Goal: Task Accomplishment & Management: Use online tool/utility

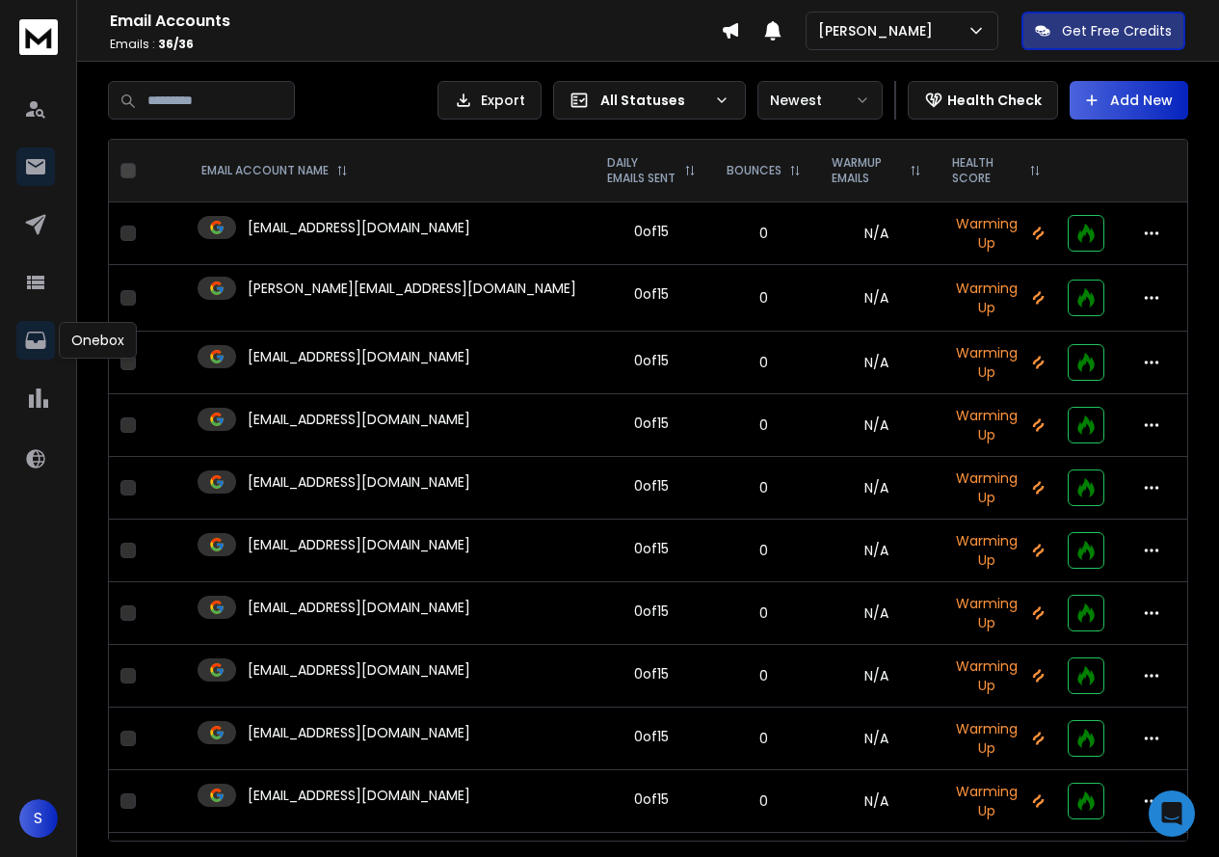
click at [39, 335] on icon at bounding box center [35, 340] width 23 height 23
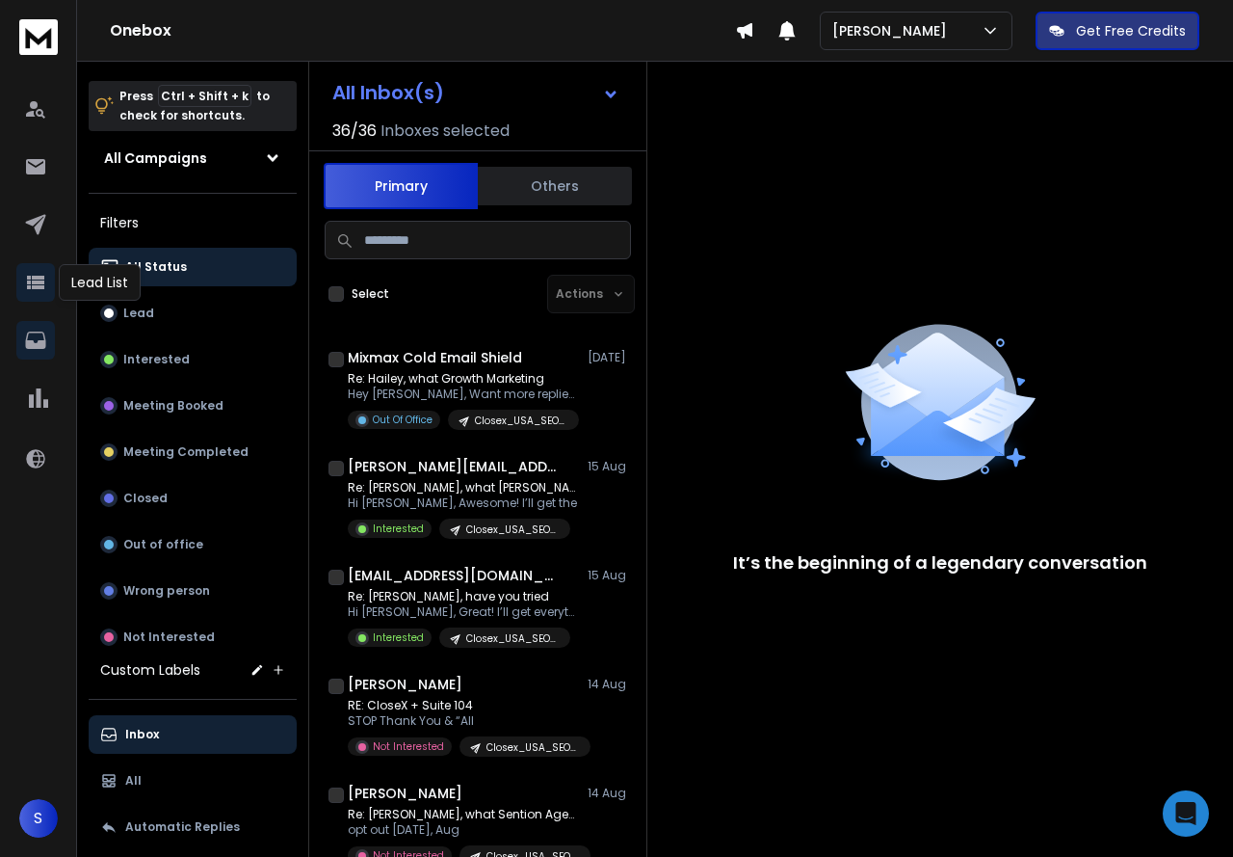
click at [41, 290] on icon at bounding box center [35, 282] width 23 height 23
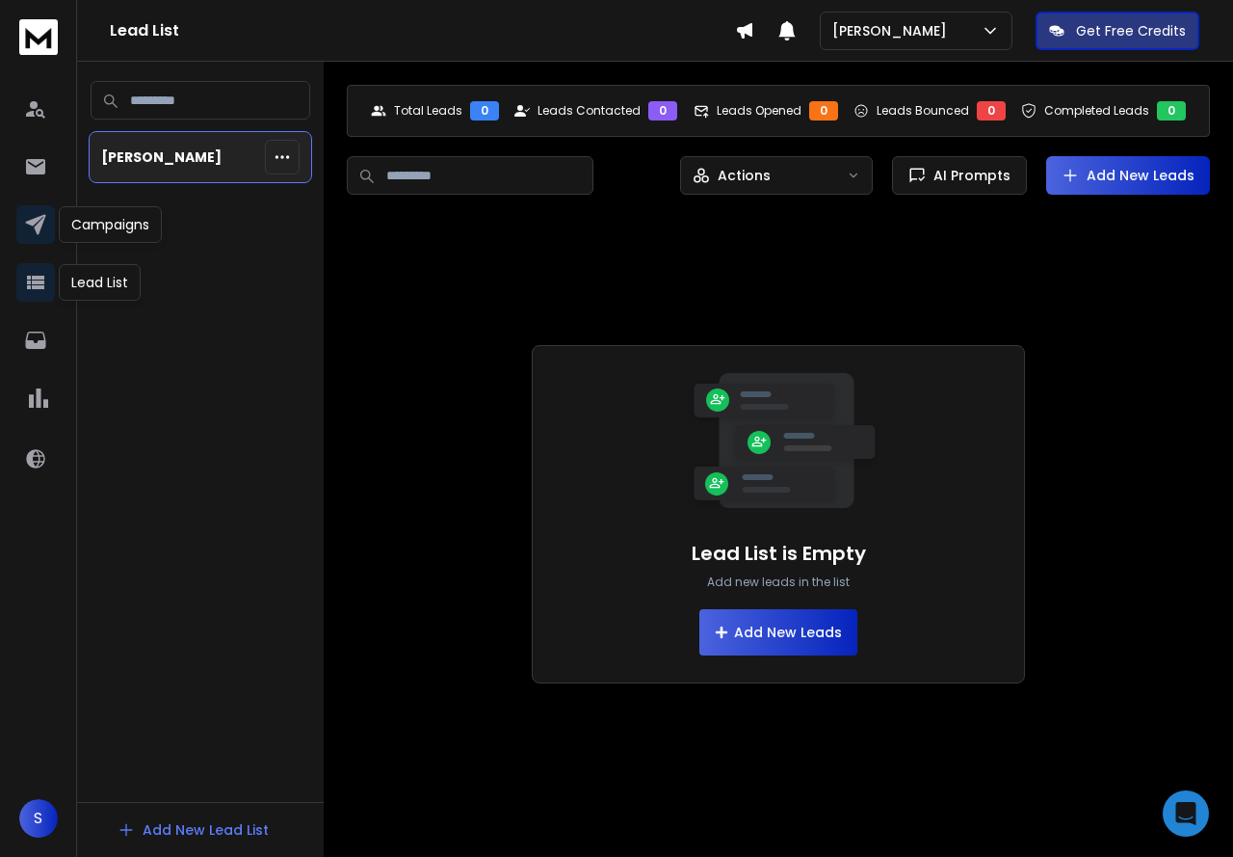
click at [33, 239] on link at bounding box center [35, 224] width 39 height 39
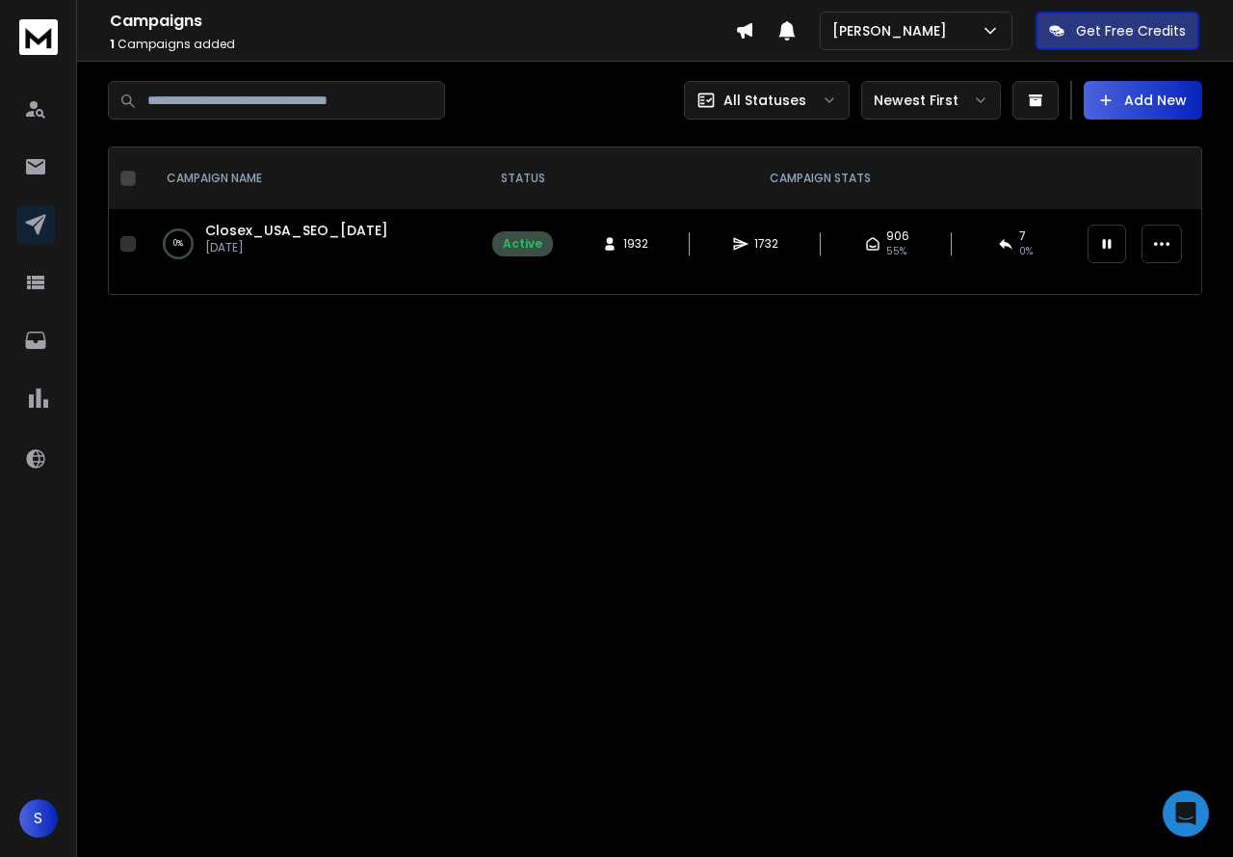
click at [130, 242] on button "button" at bounding box center [127, 243] width 15 height 15
click at [43, 394] on icon at bounding box center [38, 398] width 29 height 29
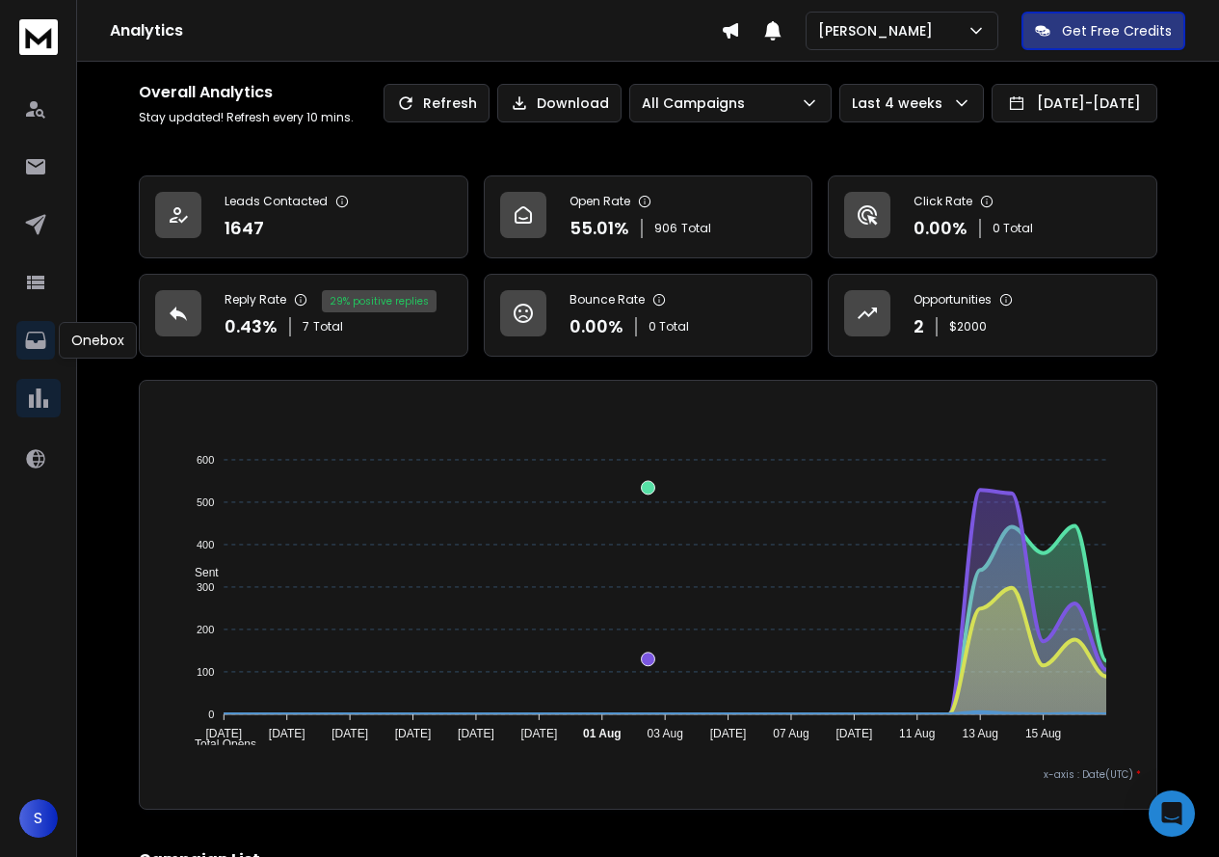
click at [38, 341] on icon at bounding box center [35, 339] width 20 height 17
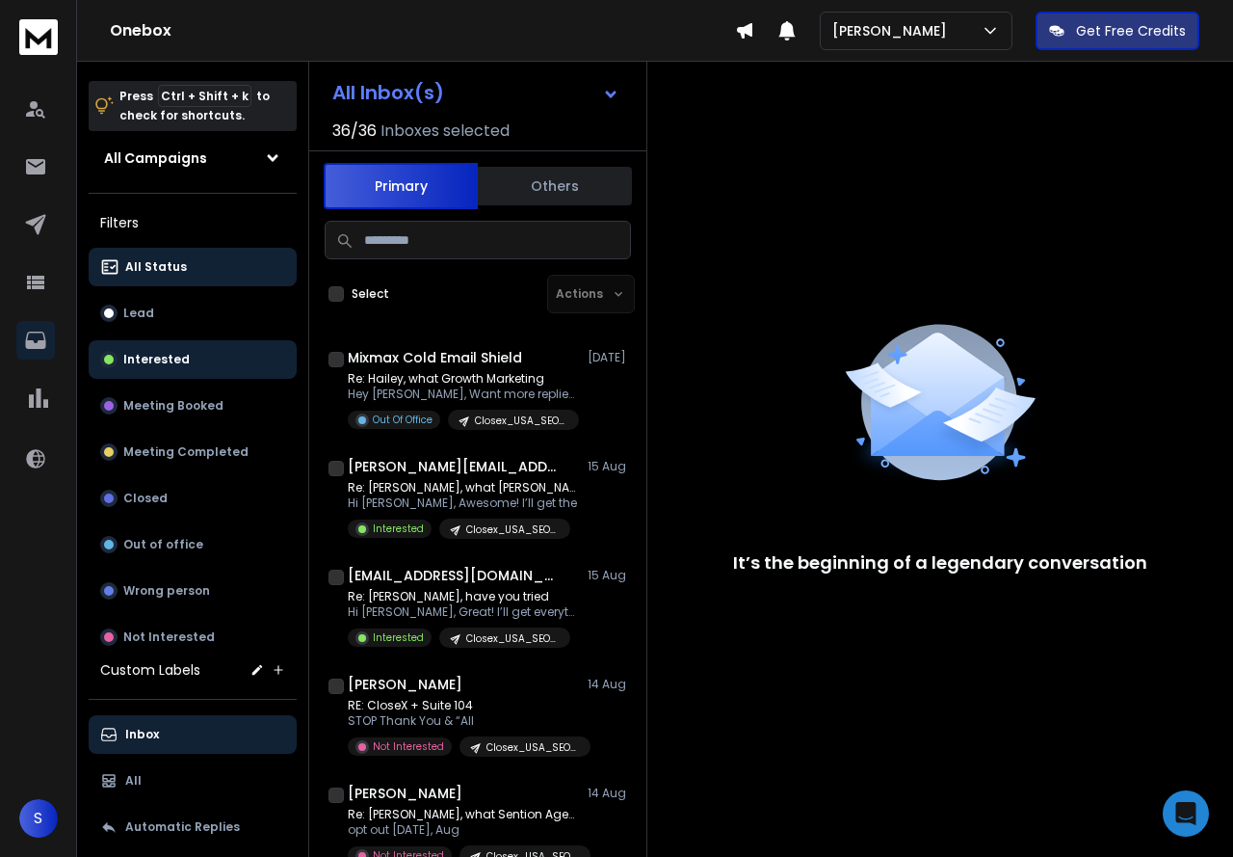
click at [184, 359] on button "Interested" at bounding box center [193, 359] width 208 height 39
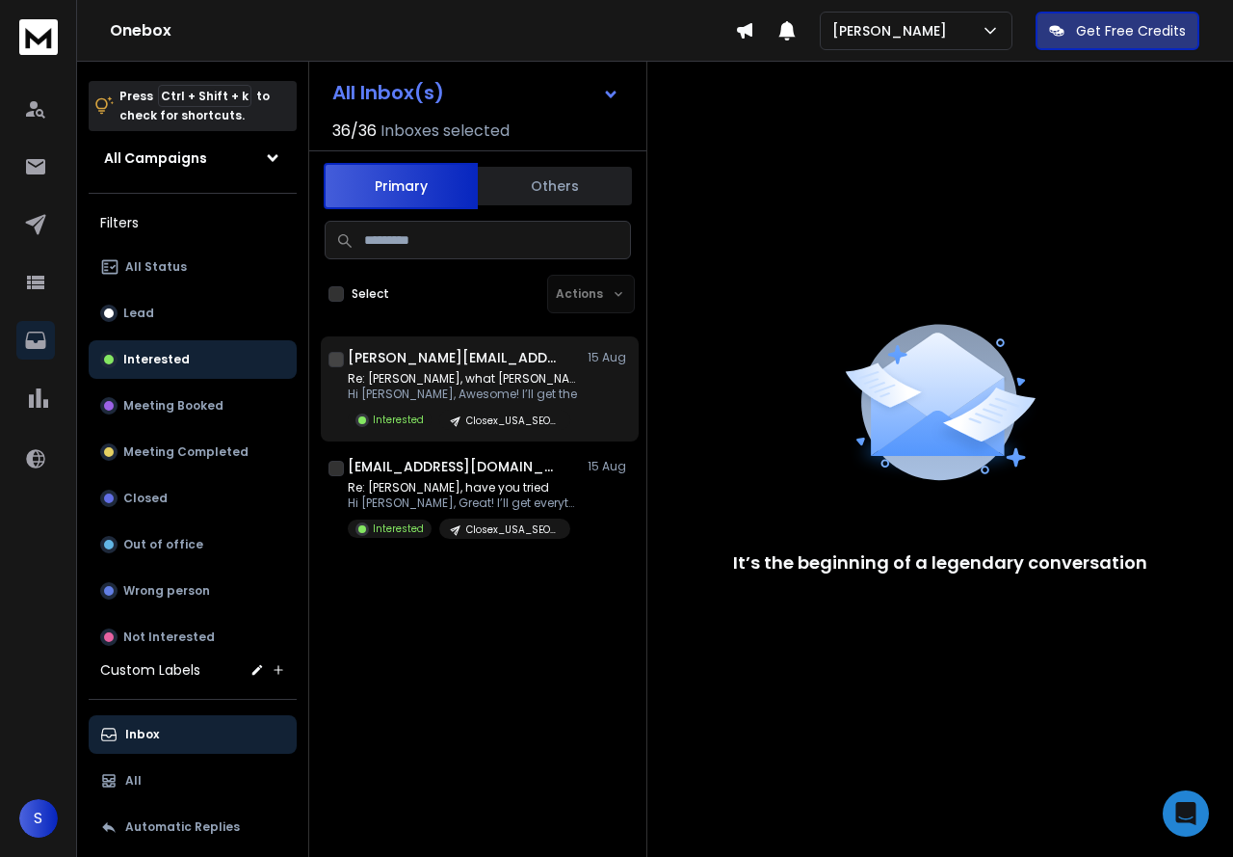
click at [523, 380] on p "Re: [PERSON_NAME], what [PERSON_NAME] might" at bounding box center [463, 378] width 231 height 15
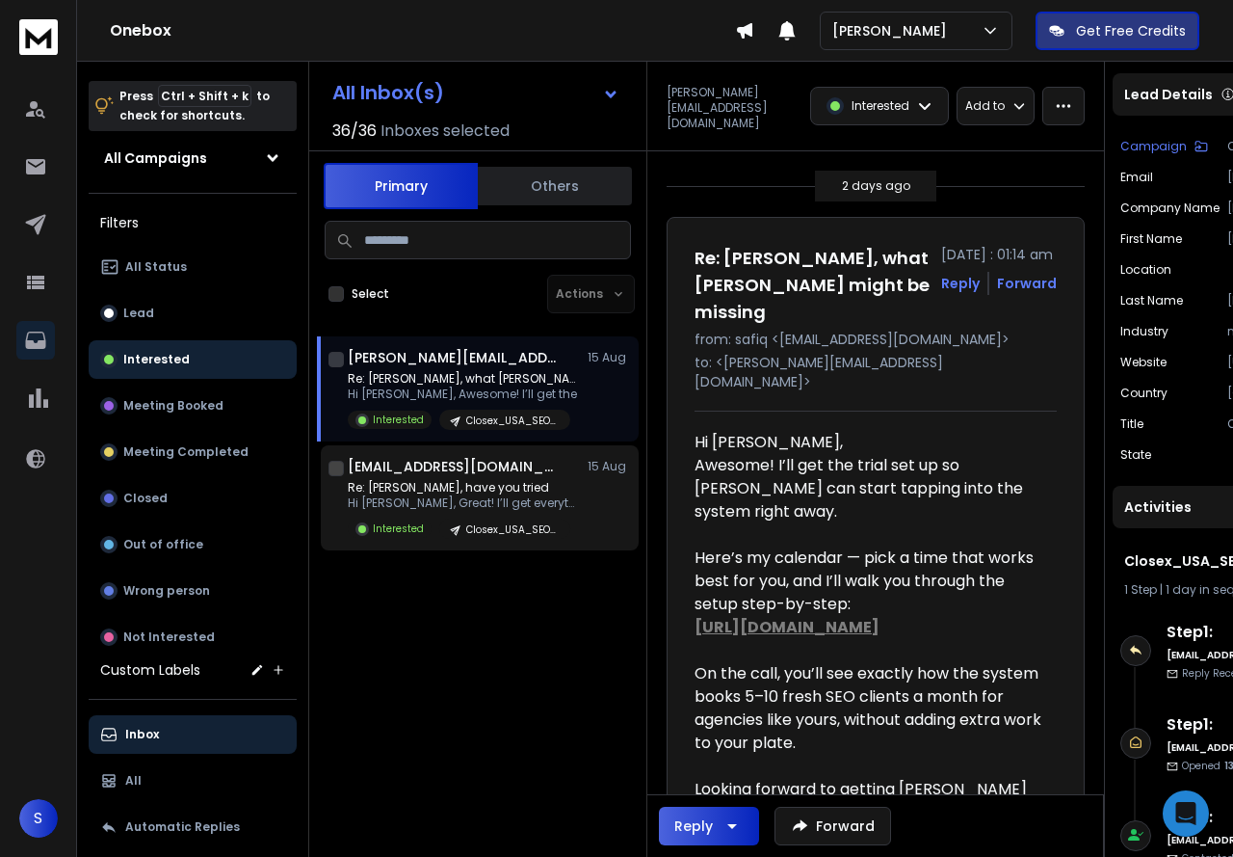
click at [469, 474] on h1 "[EMAIL_ADDRESS][DOMAIN_NAME]" at bounding box center [454, 466] width 212 height 19
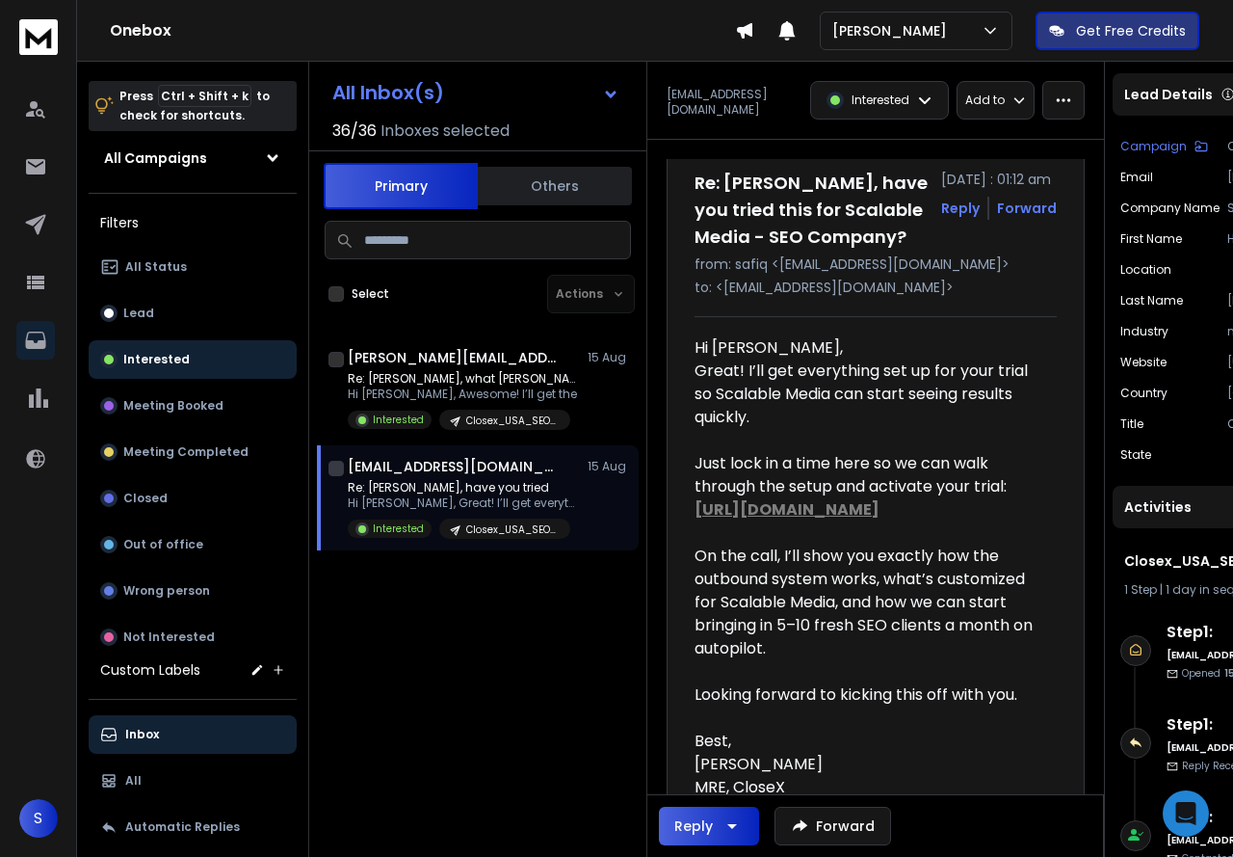
scroll to position [96, 0]
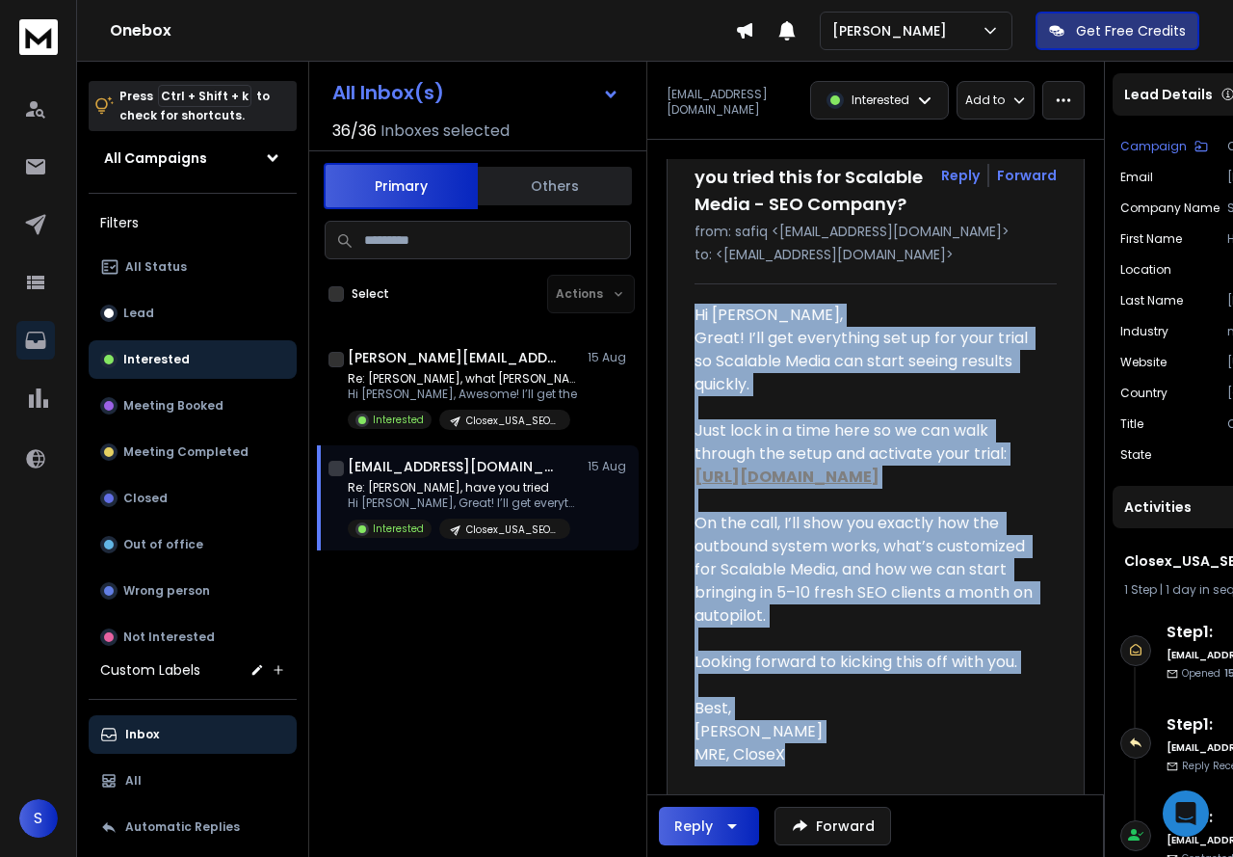
drag, startPoint x: 816, startPoint y: 708, endPoint x: 698, endPoint y: 322, distance: 404.2
copy div "Hi [PERSON_NAME], Great! I’ll get everything set up for your trial so Scalable …"
click at [846, 369] on div "Great! I’ll get everything set up for your trial so Scalable Media can start se…" at bounding box center [868, 361] width 347 height 69
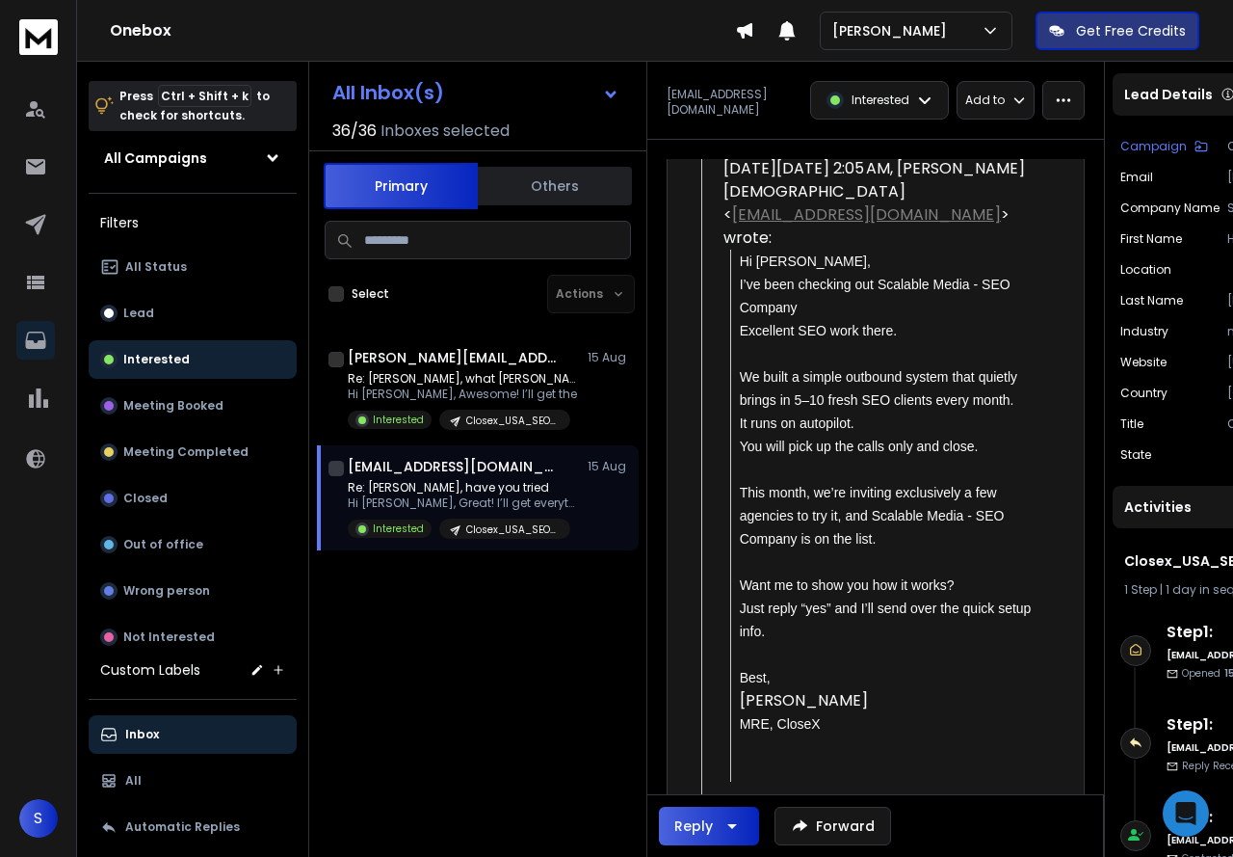
scroll to position [771, 0]
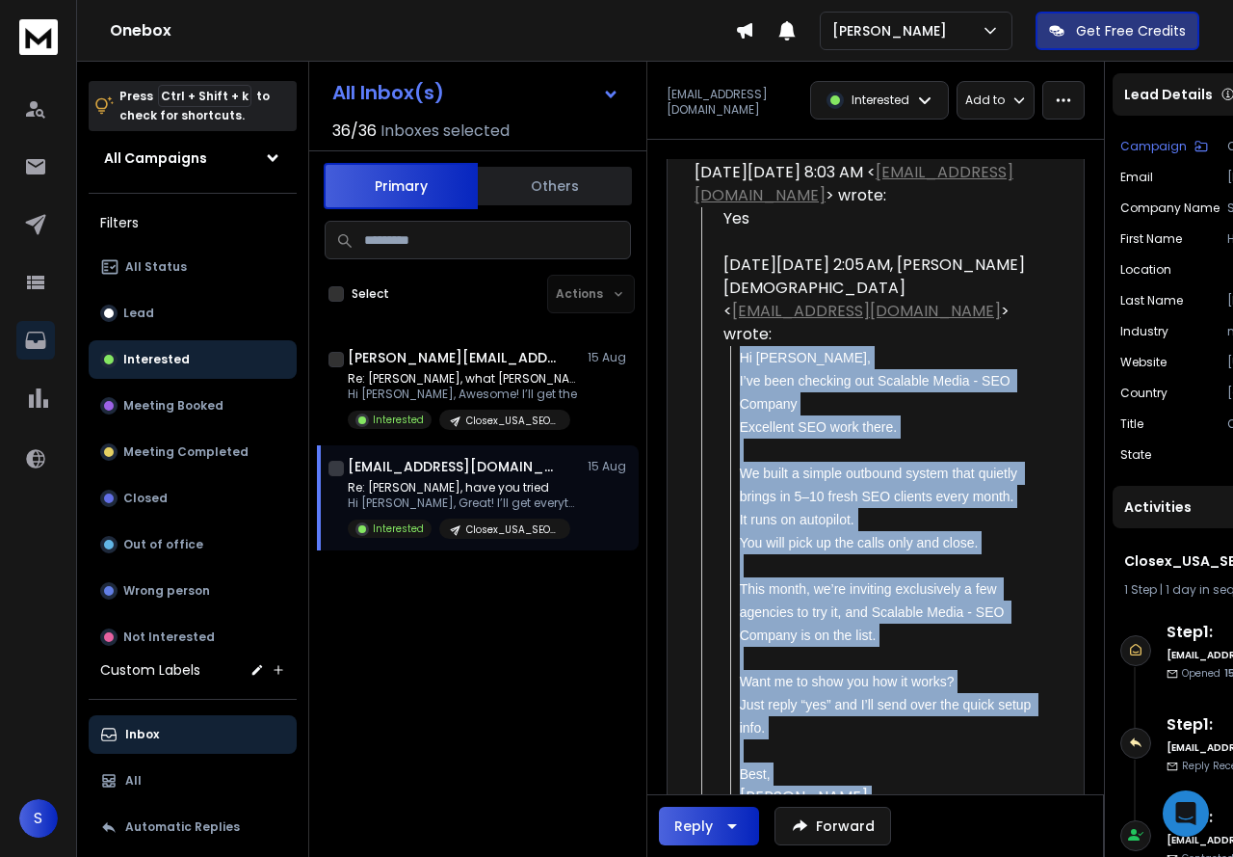
drag, startPoint x: 844, startPoint y: 661, endPoint x: 735, endPoint y: 270, distance: 406.1
click at [735, 346] on blockquote "Hi [PERSON_NAME], I’ve been checking out Scalable Media - SEO Company Excellent…" at bounding box center [885, 612] width 311 height 532
copy b "Hi [PERSON_NAME], I’ve been checking out Scalable Media - SEO Company Excellent…"
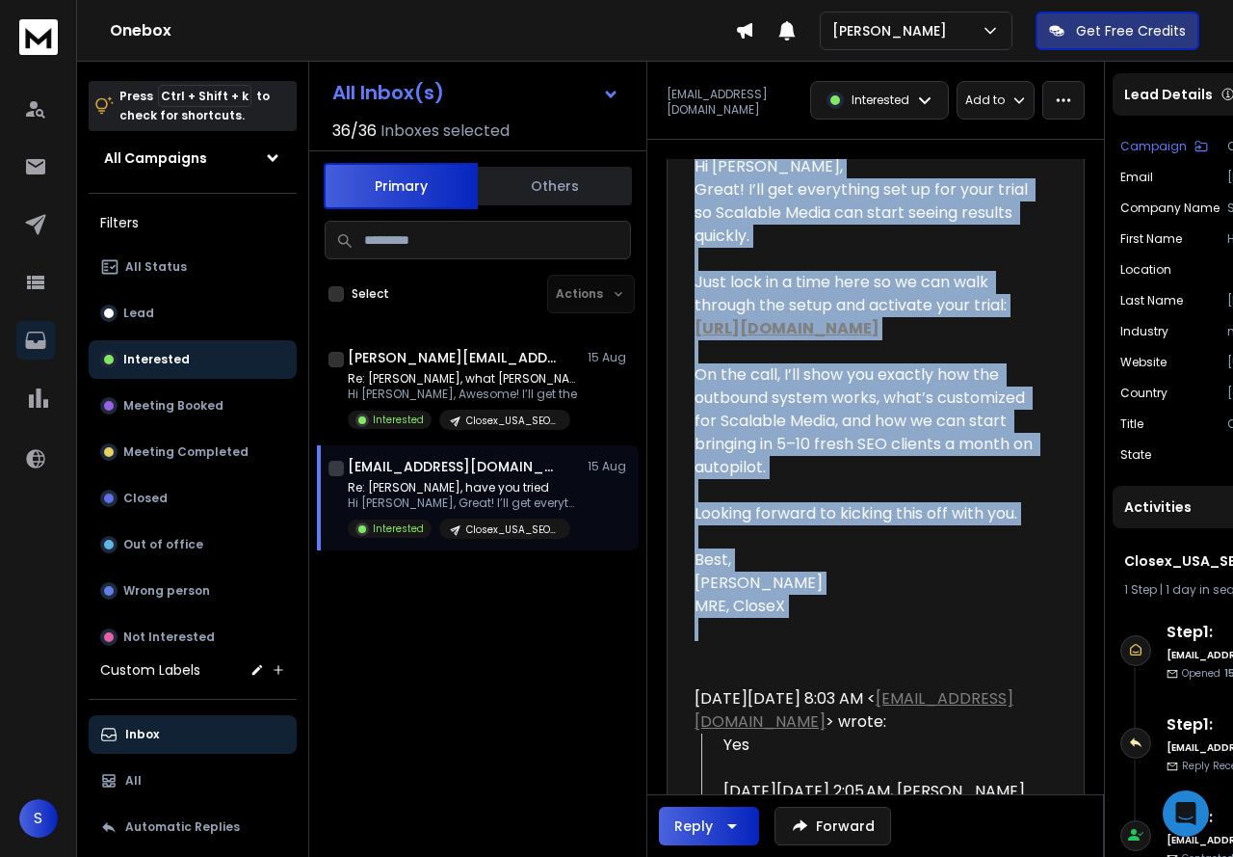
scroll to position [289, 0]
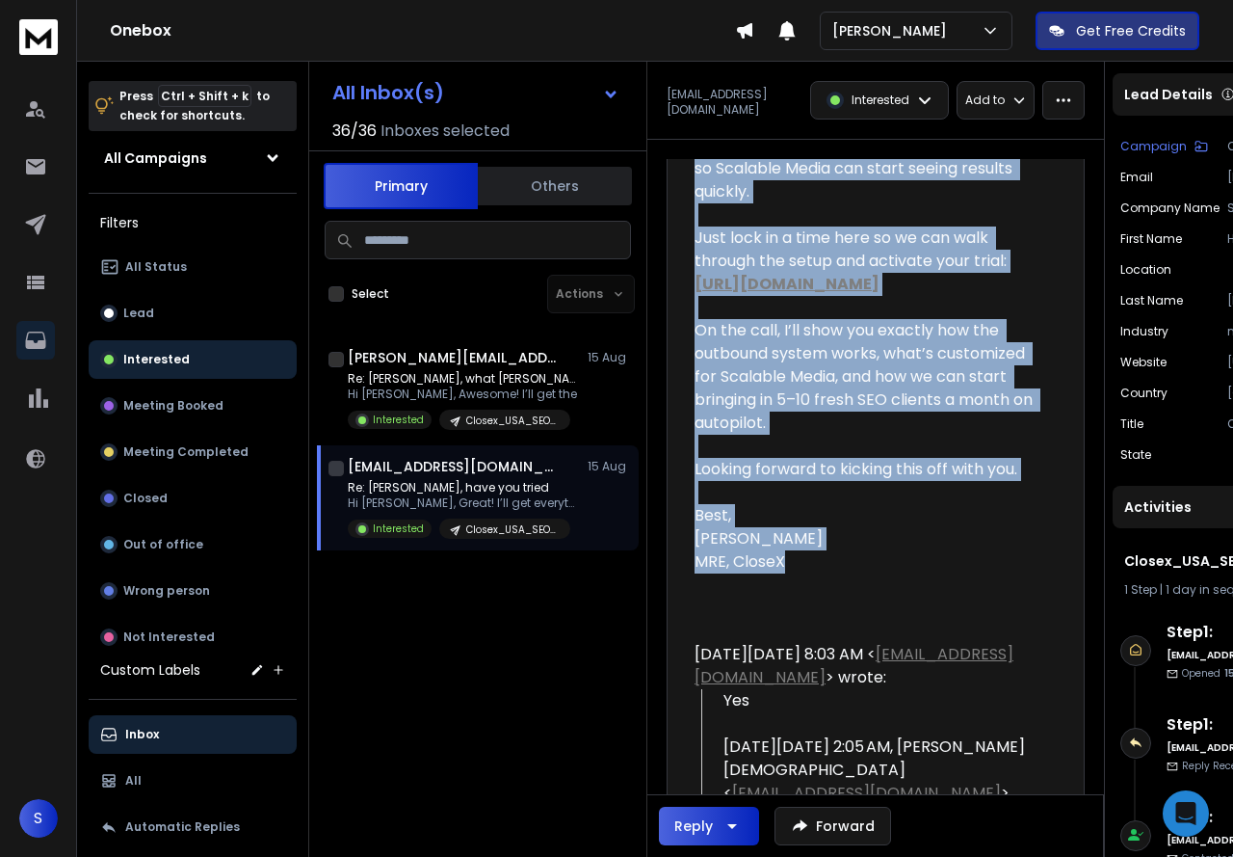
drag, startPoint x: 697, startPoint y: 410, endPoint x: 797, endPoint y: 522, distance: 150.1
click at [797, 522] on div "Hi [PERSON_NAME], Great! I’ll get everything set up for your trial so Scalable …" at bounding box center [876, 778] width 362 height 1334
copy div "Hi [PERSON_NAME], Great! I’ll get everything set up for your trial so Scalable …"
